Goal: Task Accomplishment & Management: Manage account settings

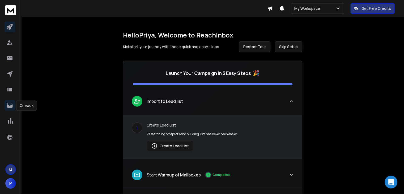
click at [14, 103] on link at bounding box center [10, 105] width 11 height 11
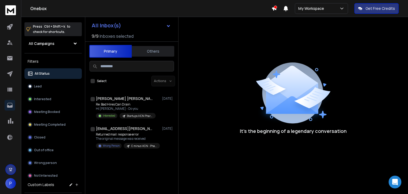
click at [200, 120] on div "It’s the beginning of a legendary conversation" at bounding box center [292, 99] width 229 height 165
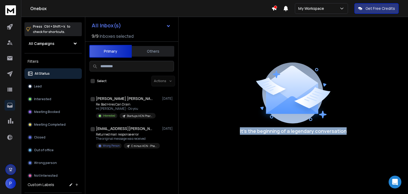
click at [200, 120] on div "It’s the beginning of a legendary conversation" at bounding box center [292, 99] width 229 height 165
click at [227, 116] on div "It’s the beginning of a legendary conversation" at bounding box center [292, 99] width 229 height 165
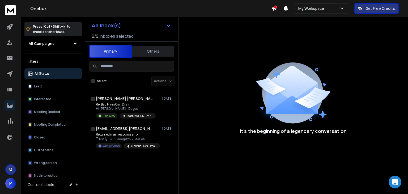
click at [209, 145] on div "It’s the beginning of a legendary conversation" at bounding box center [292, 99] width 229 height 165
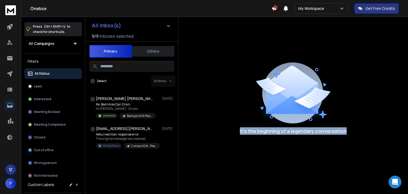
click at [209, 145] on div "It’s the beginning of a legendary conversation" at bounding box center [292, 99] width 229 height 165
click at [279, 142] on div "It’s the beginning of a legendary conversation" at bounding box center [292, 99] width 229 height 165
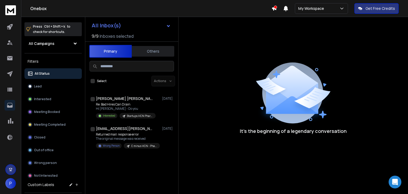
click at [279, 142] on div "It’s the beginning of a legendary conversation" at bounding box center [292, 99] width 229 height 165
click at [10, 76] on icon at bounding box center [10, 74] width 6 height 6
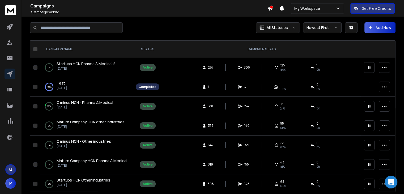
click at [160, 35] on div "Campaigns 7 Campaigns Added All Statuses Newest First Add New CAMPAIGN NAME STA…" at bounding box center [212, 119] width 365 height 194
click at [154, 27] on div at bounding box center [121, 27] width 183 height 11
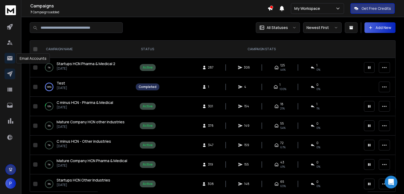
click at [12, 59] on icon at bounding box center [9, 58] width 5 height 4
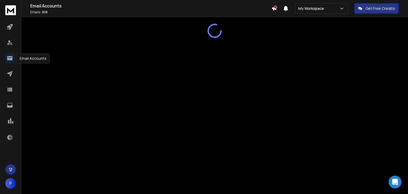
click at [251, 8] on h1 "Email Accounts" at bounding box center [150, 6] width 241 height 6
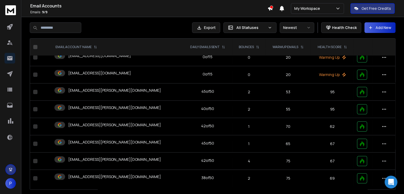
scroll to position [25, 0]
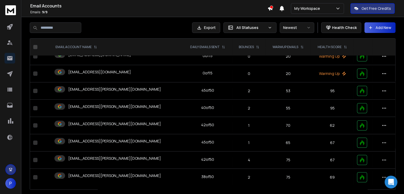
click at [162, 19] on div "Export All Statuses Newest Health Check Add New EMAIL ACCOUNT NAME DAILY EMAILS…" at bounding box center [212, 106] width 382 height 178
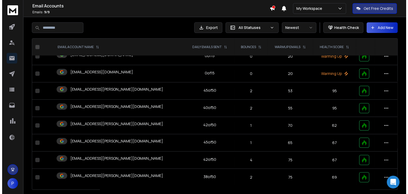
scroll to position [0, 0]
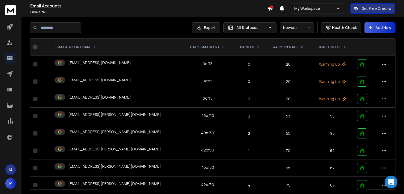
click at [171, 30] on div at bounding box center [109, 27] width 159 height 11
drag, startPoint x: 171, startPoint y: 30, endPoint x: 157, endPoint y: 27, distance: 14.8
click at [157, 27] on div at bounding box center [109, 27] width 159 height 11
click at [10, 185] on span "P" at bounding box center [10, 183] width 11 height 11
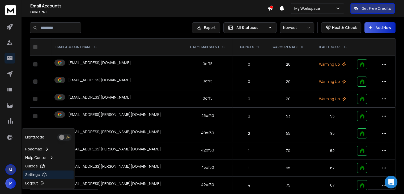
click at [41, 174] on div "Settings" at bounding box center [48, 174] width 50 height 8
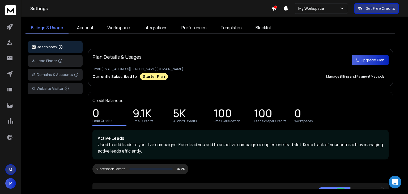
click at [87, 28] on link "Account" at bounding box center [85, 27] width 27 height 11
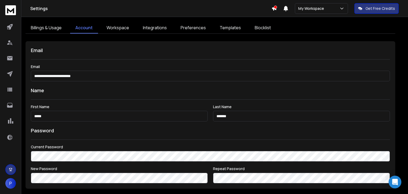
click at [48, 30] on link "Billings & Usage" at bounding box center [45, 27] width 41 height 11
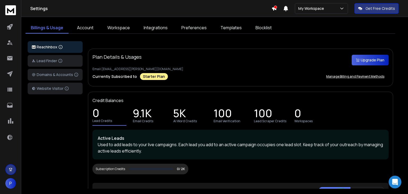
click at [365, 75] on p "Manage Billing and Payment Methods" at bounding box center [355, 76] width 58 height 4
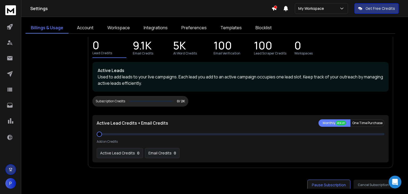
scroll to position [69, 0]
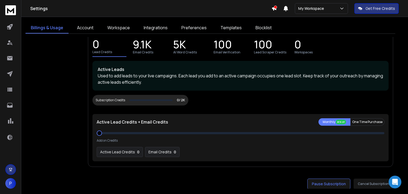
click at [96, 52] on p "Lead Credits" at bounding box center [102, 52] width 20 height 4
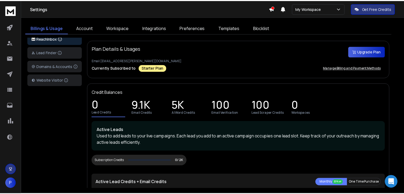
scroll to position [0, 0]
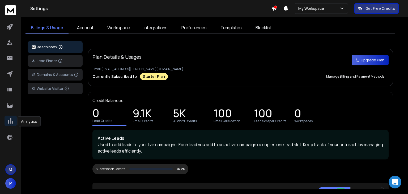
click at [13, 123] on icon at bounding box center [10, 120] width 5 height 5
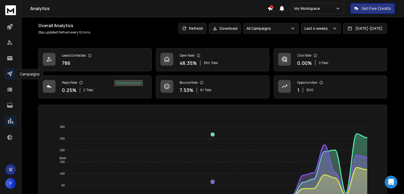
click at [11, 73] on icon at bounding box center [10, 74] width 6 height 6
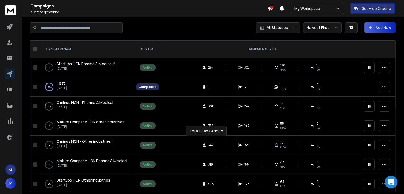
scroll to position [6, 0]
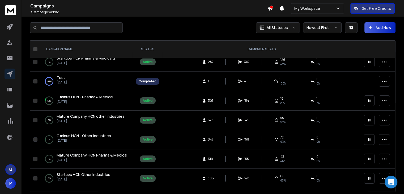
click at [200, 26] on div at bounding box center [121, 27] width 183 height 11
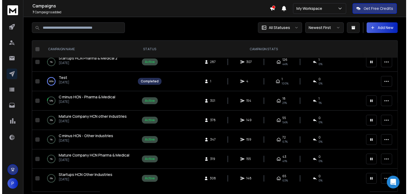
scroll to position [0, 0]
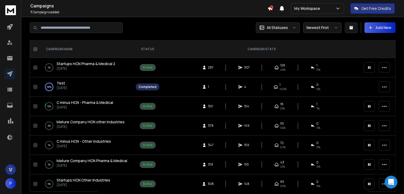
click at [205, 31] on div at bounding box center [121, 27] width 183 height 11
click at [106, 102] on span "C minus HCN - Pharma & Medical" at bounding box center [85, 102] width 57 height 5
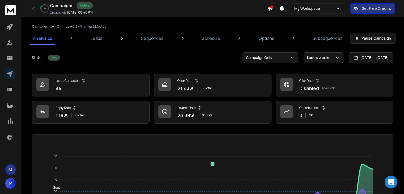
click at [199, 108] on icon at bounding box center [199, 108] width 4 height 4
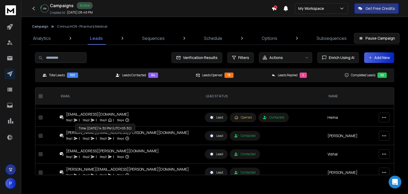
scroll to position [408, 0]
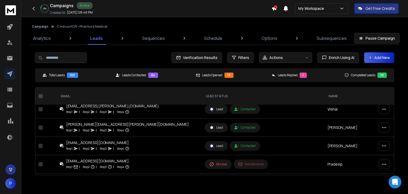
click at [209, 163] on div "Blocked" at bounding box center [218, 164] width 18 height 5
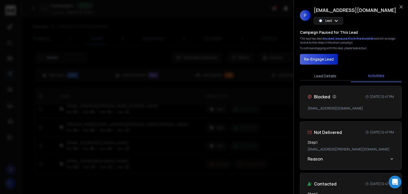
click at [366, 73] on button "Activities" at bounding box center [376, 76] width 51 height 12
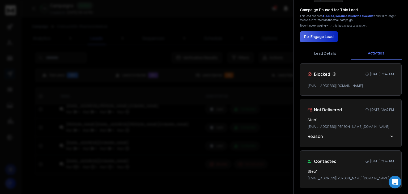
click at [333, 74] on icon at bounding box center [334, 74] width 4 height 4
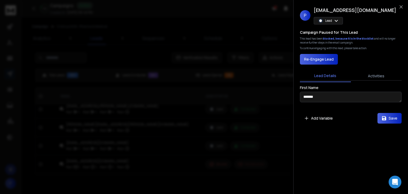
scroll to position [0, 0]
click at [330, 54] on div "P [EMAIL_ADDRESS][DOMAIN_NAME] Lead Campaign Paused for This Lead This lead has…" at bounding box center [351, 64] width 102 height 117
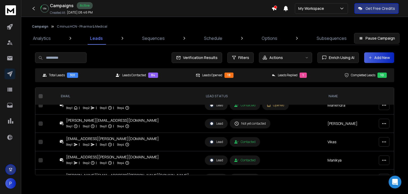
scroll to position [847, 0]
